Goal: Task Accomplishment & Management: Use online tool/utility

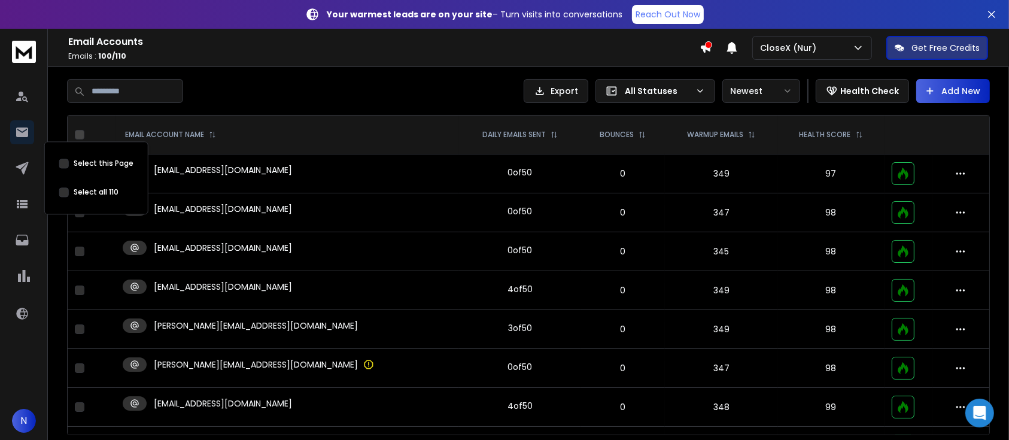
click at [75, 133] on button "Select this Page" at bounding box center [80, 135] width 10 height 10
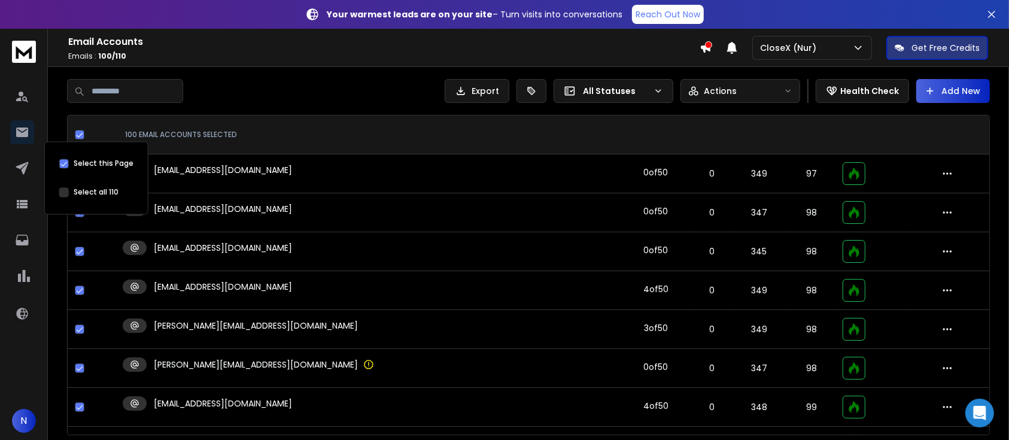
click at [374, 84] on div at bounding box center [252, 91] width 371 height 24
click at [932, 86] on button "Add New" at bounding box center [954, 91] width 74 height 24
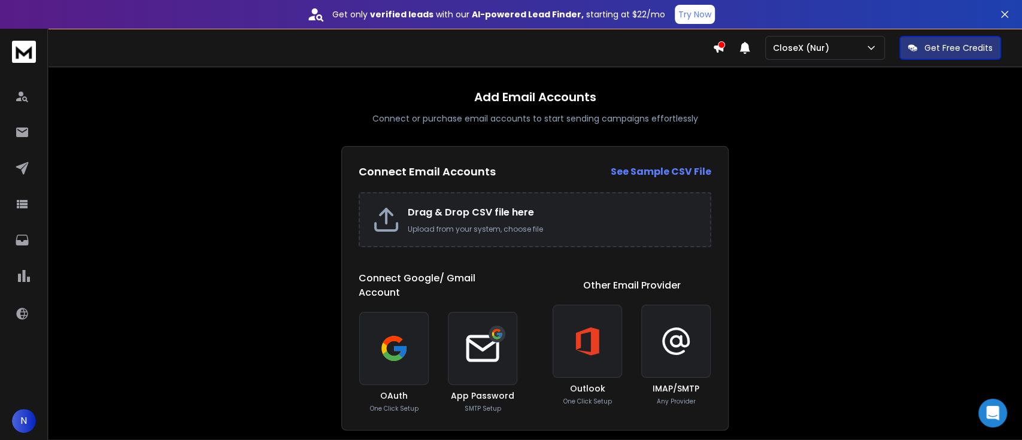
click at [484, 204] on div "Drag & Drop CSV file here Upload from your system, choose file" at bounding box center [535, 219] width 353 height 55
type input "**********"
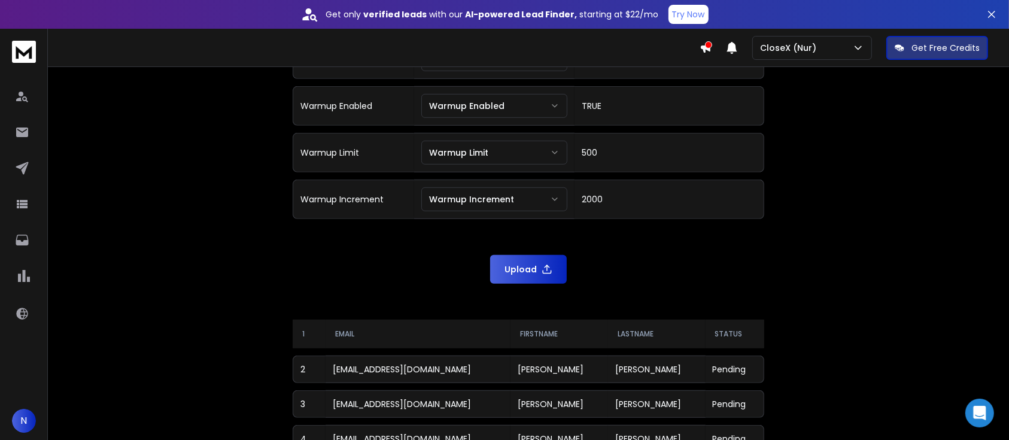
scroll to position [878, 0]
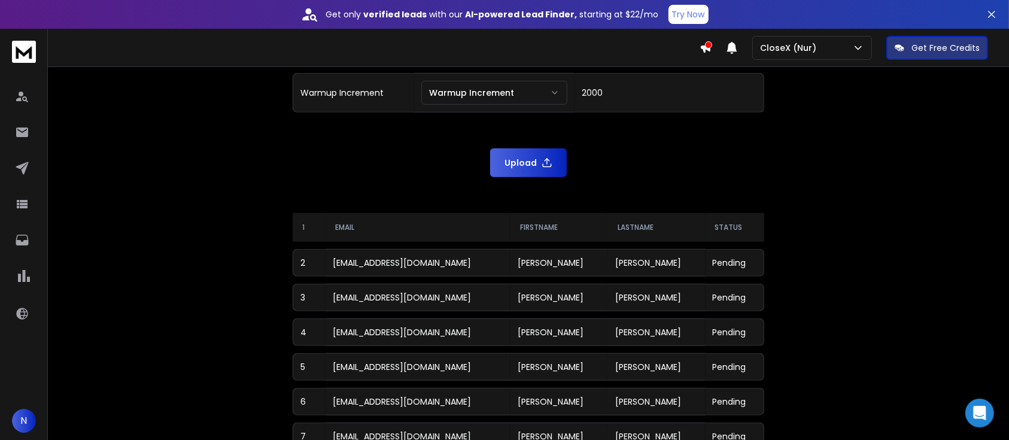
click at [545, 160] on icon at bounding box center [547, 162] width 11 height 11
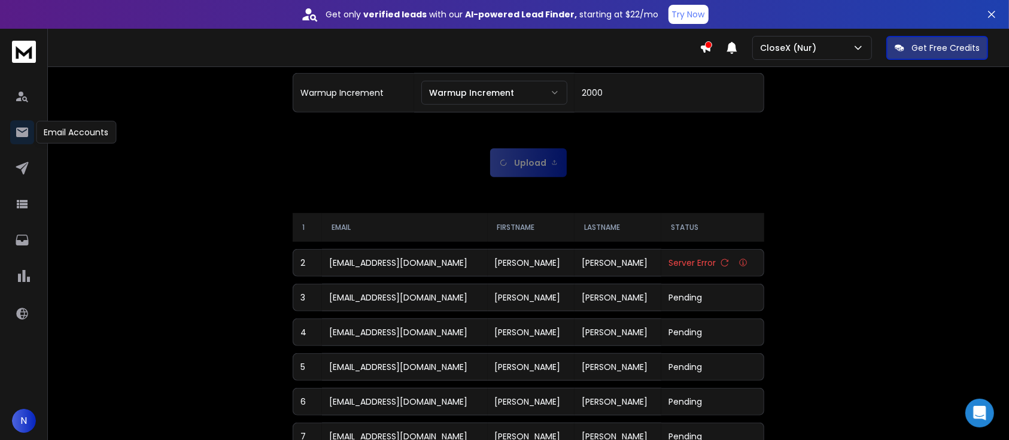
click at [16, 123] on link at bounding box center [22, 132] width 24 height 24
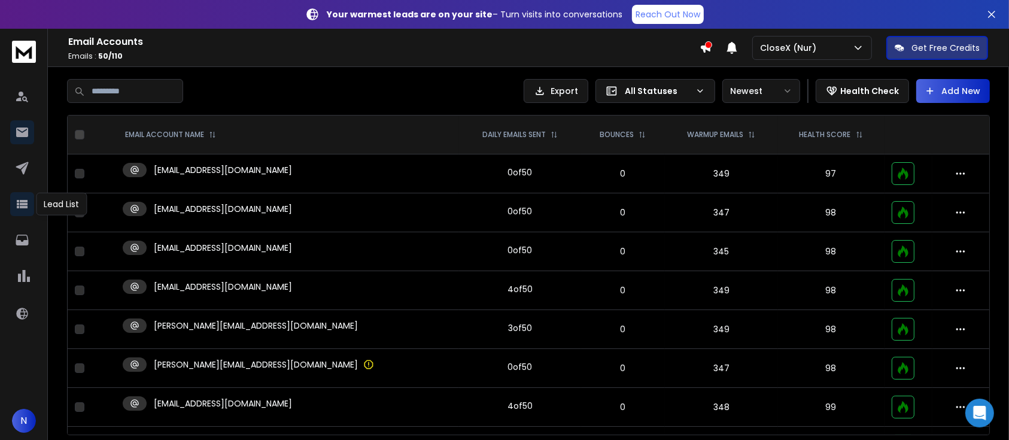
click at [22, 204] on icon at bounding box center [22, 204] width 11 height 8
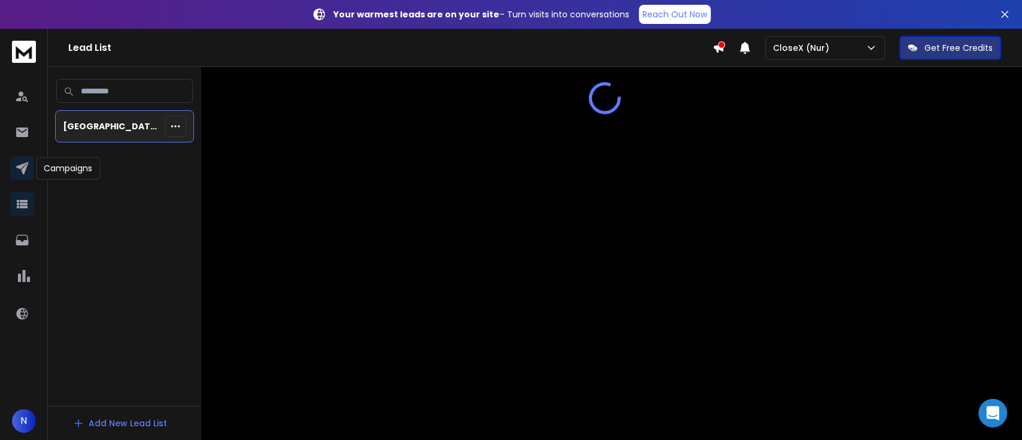
click at [19, 164] on icon at bounding box center [22, 168] width 14 height 14
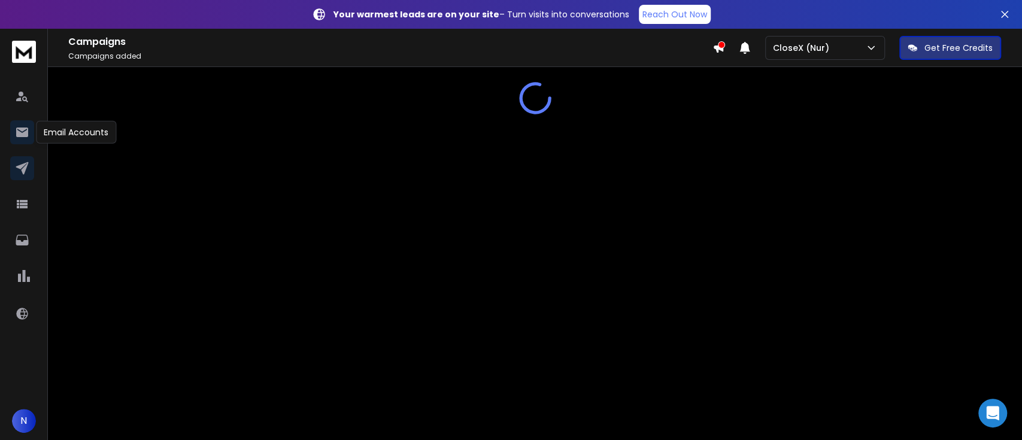
click at [23, 132] on icon at bounding box center [22, 132] width 14 height 14
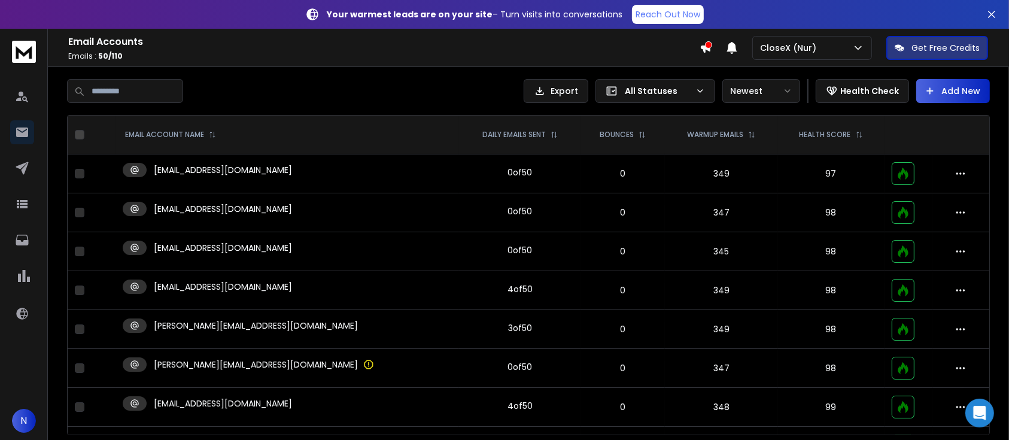
drag, startPoint x: 939, startPoint y: 87, endPoint x: 926, endPoint y: 98, distance: 17.0
click at [939, 87] on button "Add New" at bounding box center [954, 91] width 74 height 24
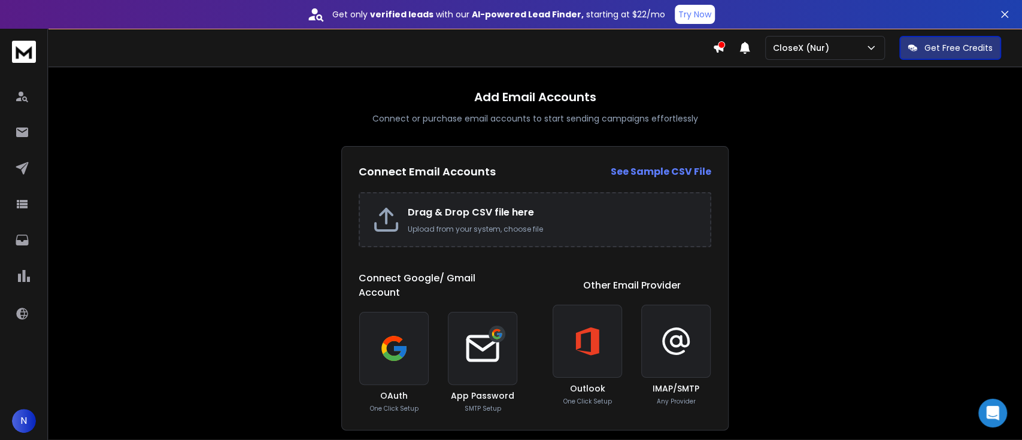
click at [532, 242] on div "Drag & Drop CSV file here Upload from your system, choose file" at bounding box center [535, 219] width 353 height 55
type input "**********"
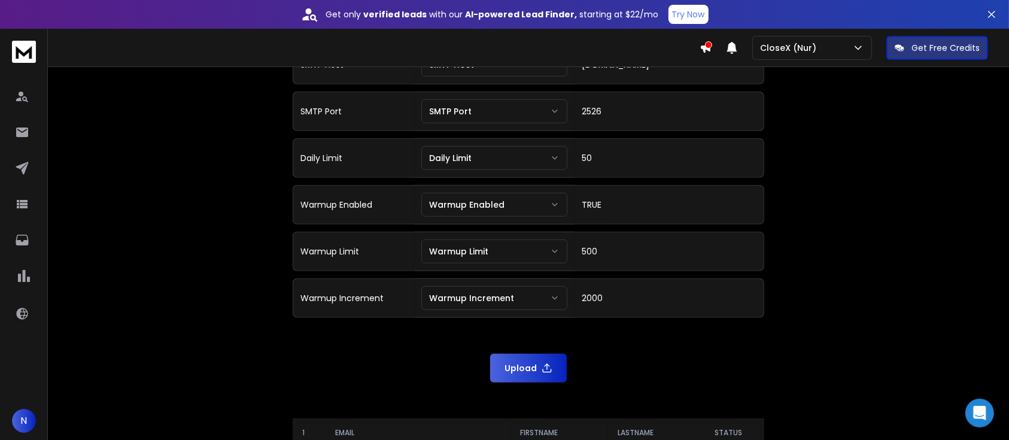
scroll to position [479, 0]
